Goal: Navigation & Orientation: Find specific page/section

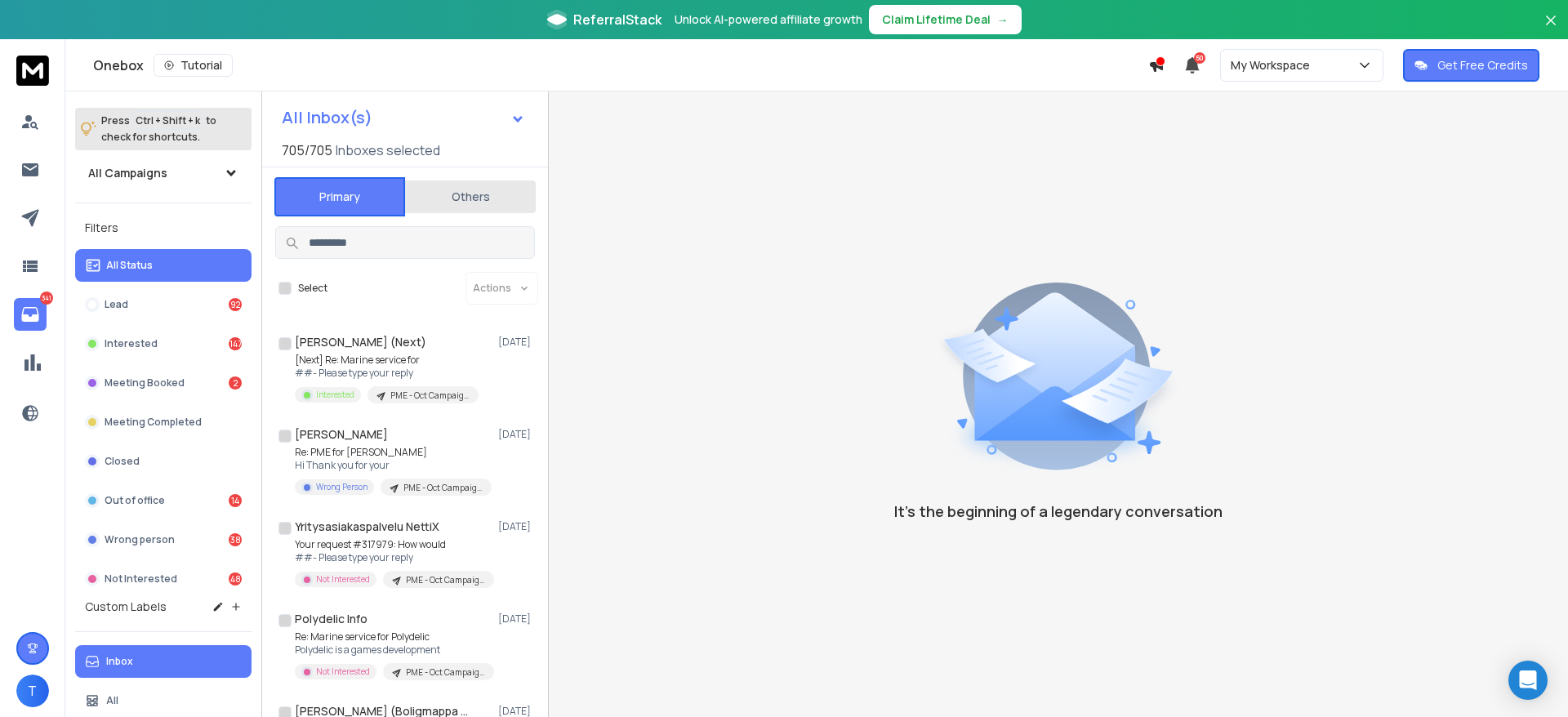
scroll to position [367, 0]
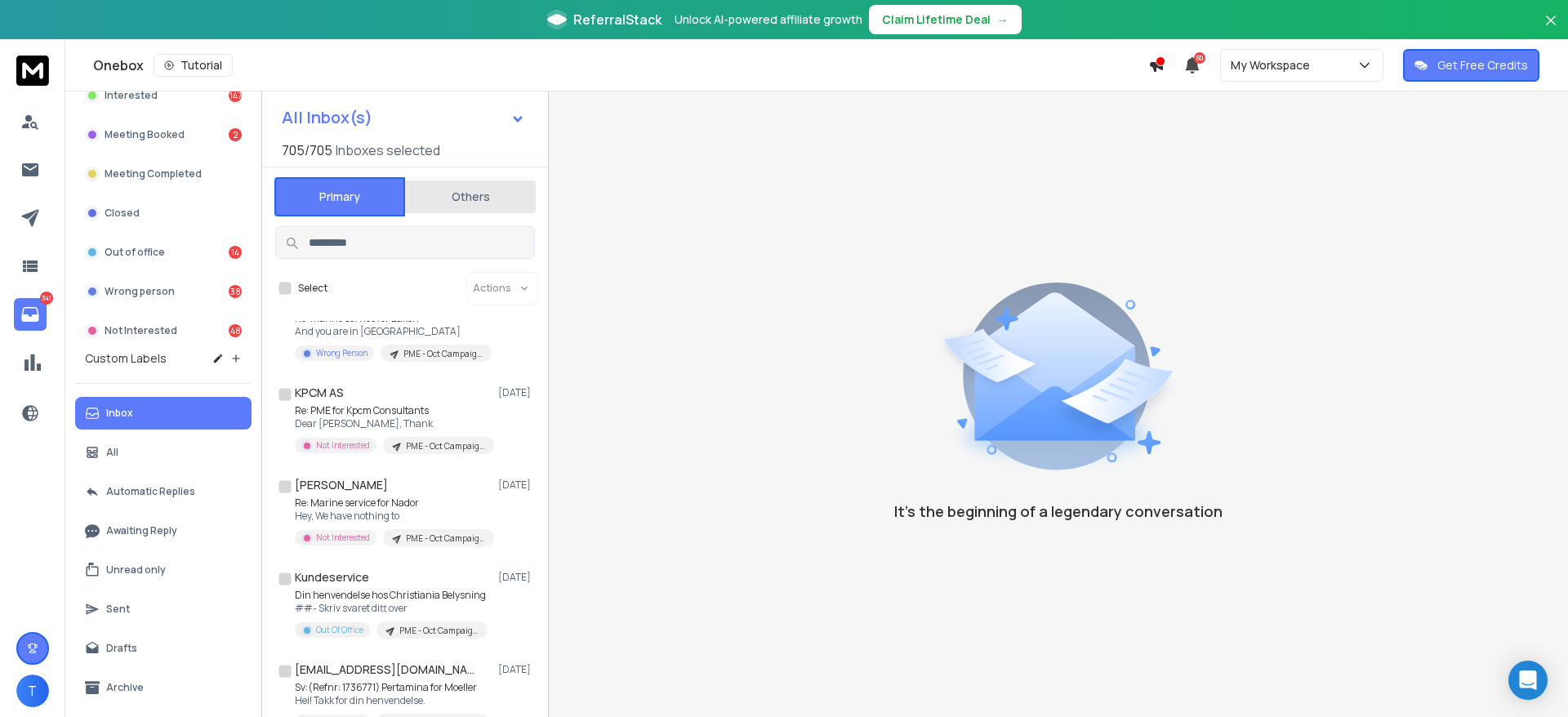
scroll to position [1102, 0]
